Goal: Navigation & Orientation: Find specific page/section

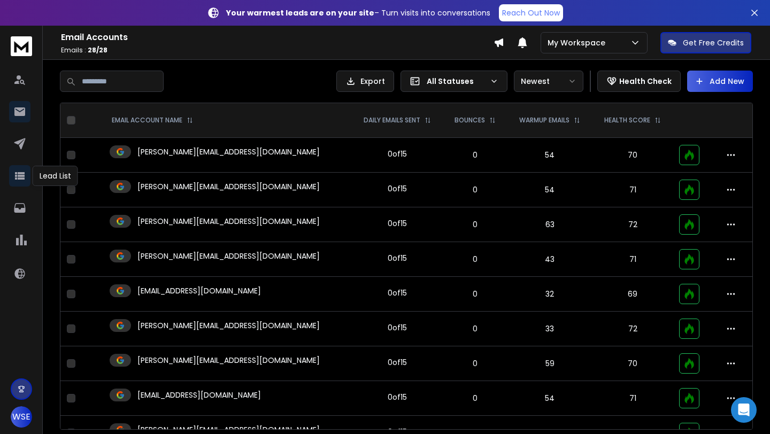
click at [18, 175] on icon at bounding box center [20, 175] width 10 height 7
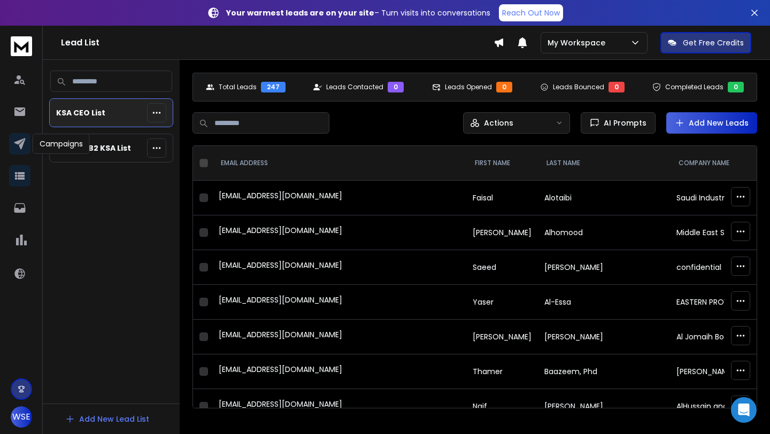
click at [24, 137] on icon at bounding box center [19, 143] width 13 height 13
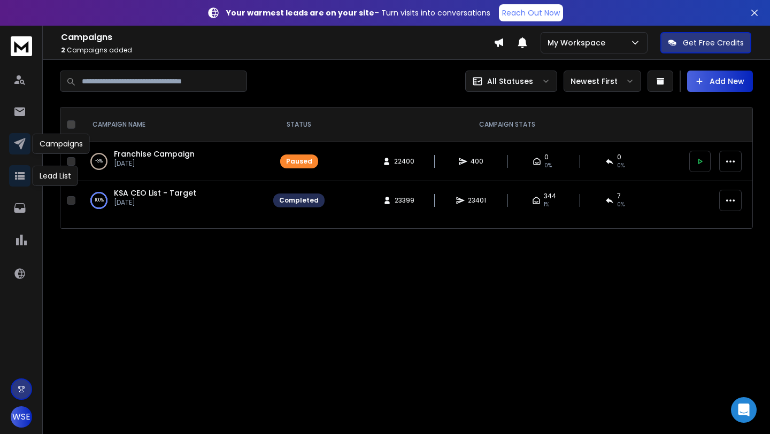
click at [19, 174] on icon at bounding box center [19, 175] width 13 height 13
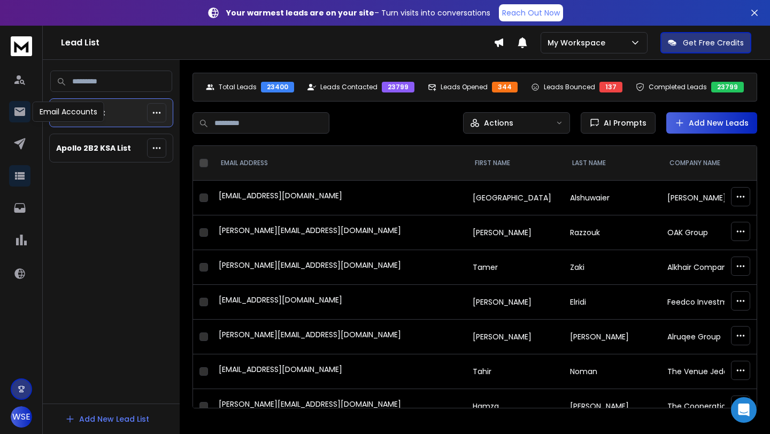
click at [24, 117] on icon at bounding box center [19, 111] width 13 height 13
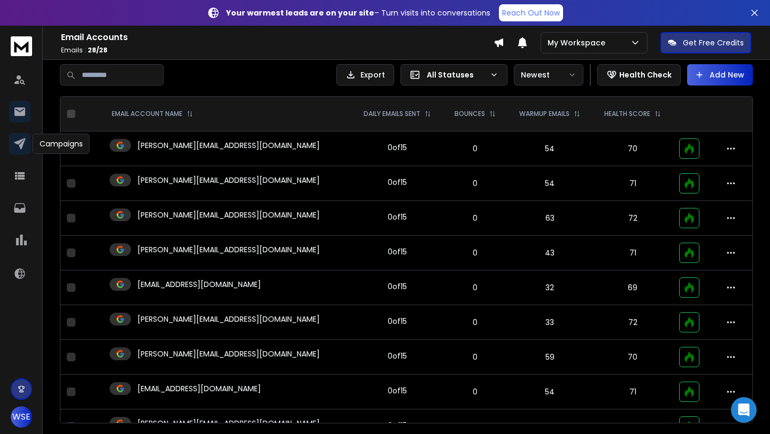
click at [24, 142] on icon at bounding box center [19, 143] width 11 height 11
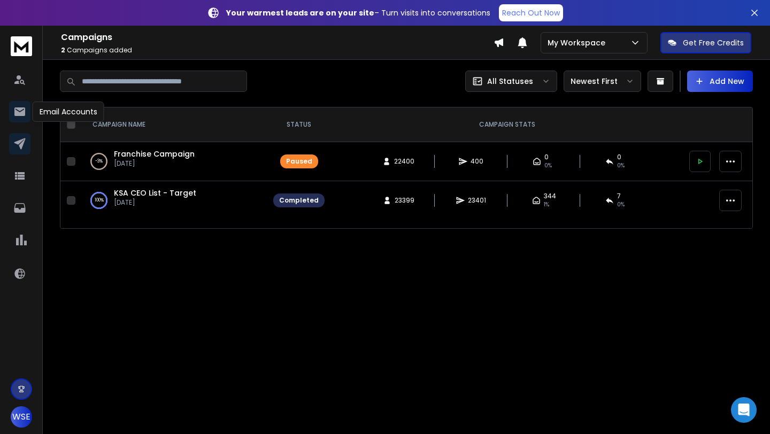
click at [24, 110] on icon at bounding box center [19, 111] width 11 height 9
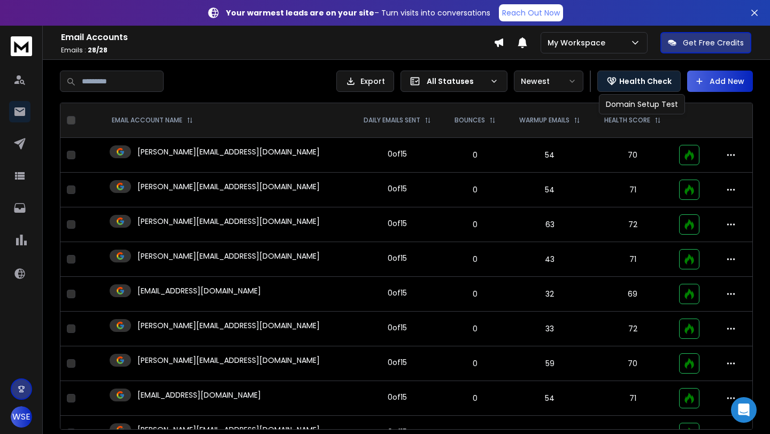
click at [642, 78] on p "Health Check" at bounding box center [645, 81] width 52 height 11
